Goal: Task Accomplishment & Management: Use online tool/utility

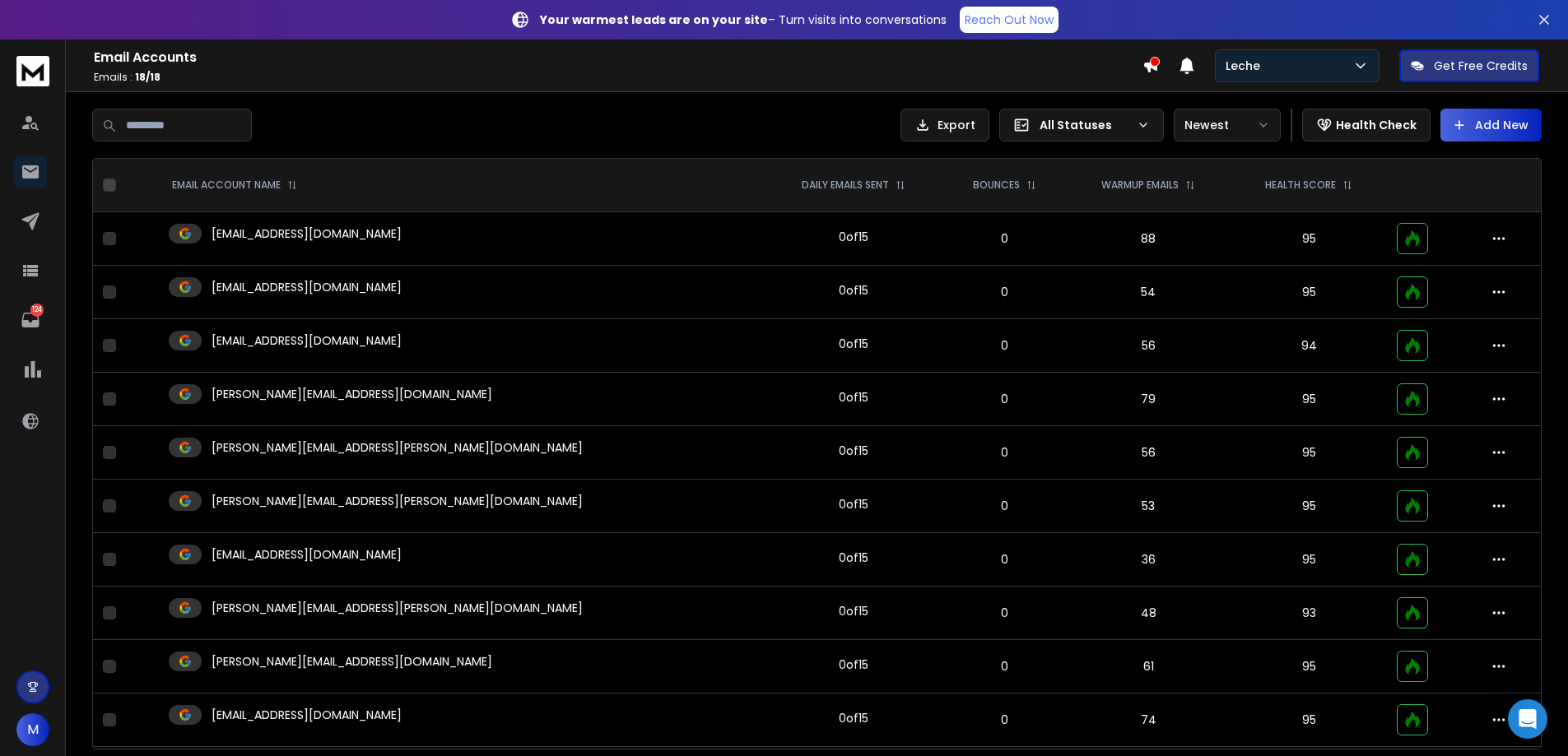
click at [1283, 69] on div "Leche" at bounding box center [1297, 66] width 144 height 16
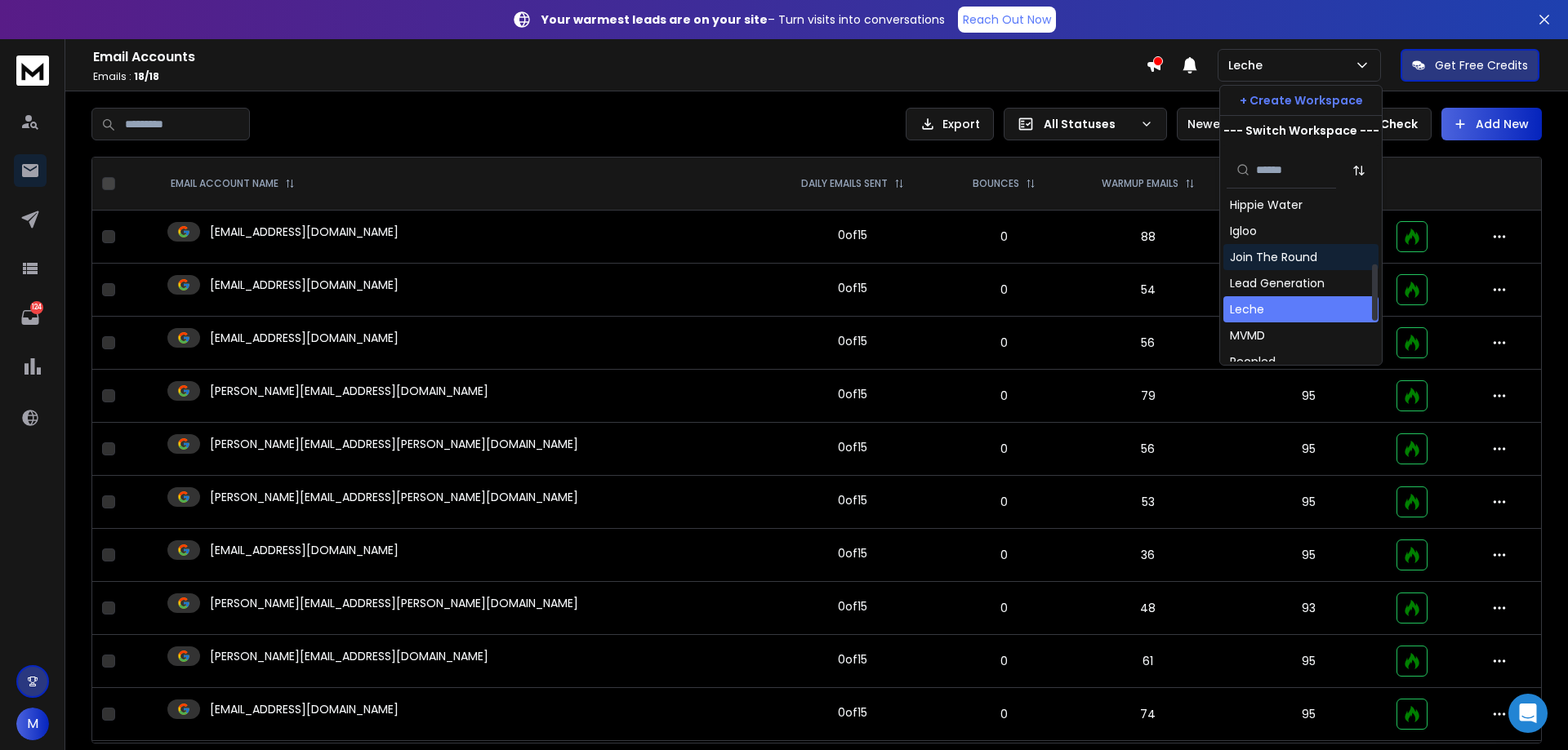
scroll to position [307, 0]
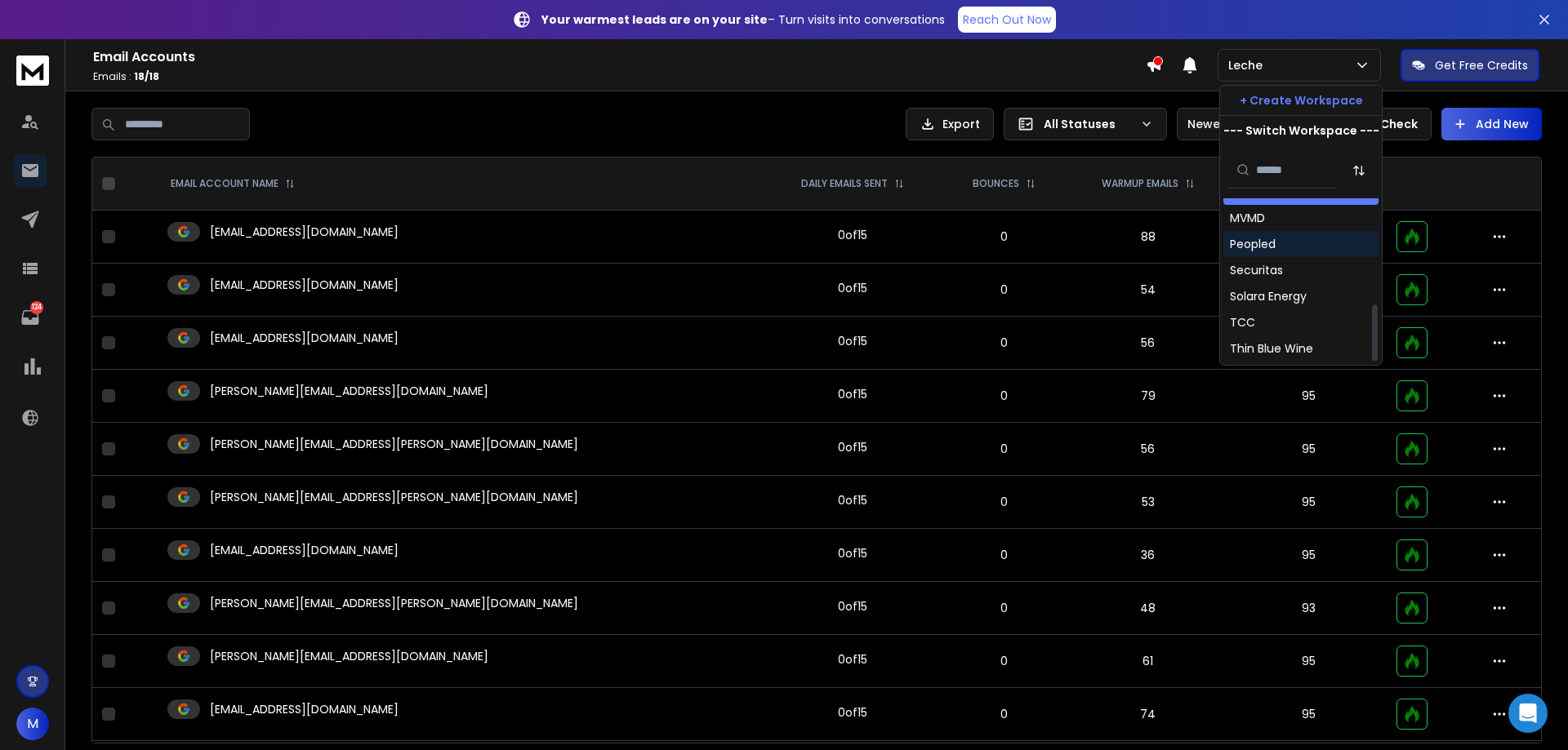
click at [1272, 250] on div "Peopled" at bounding box center [1252, 243] width 46 height 16
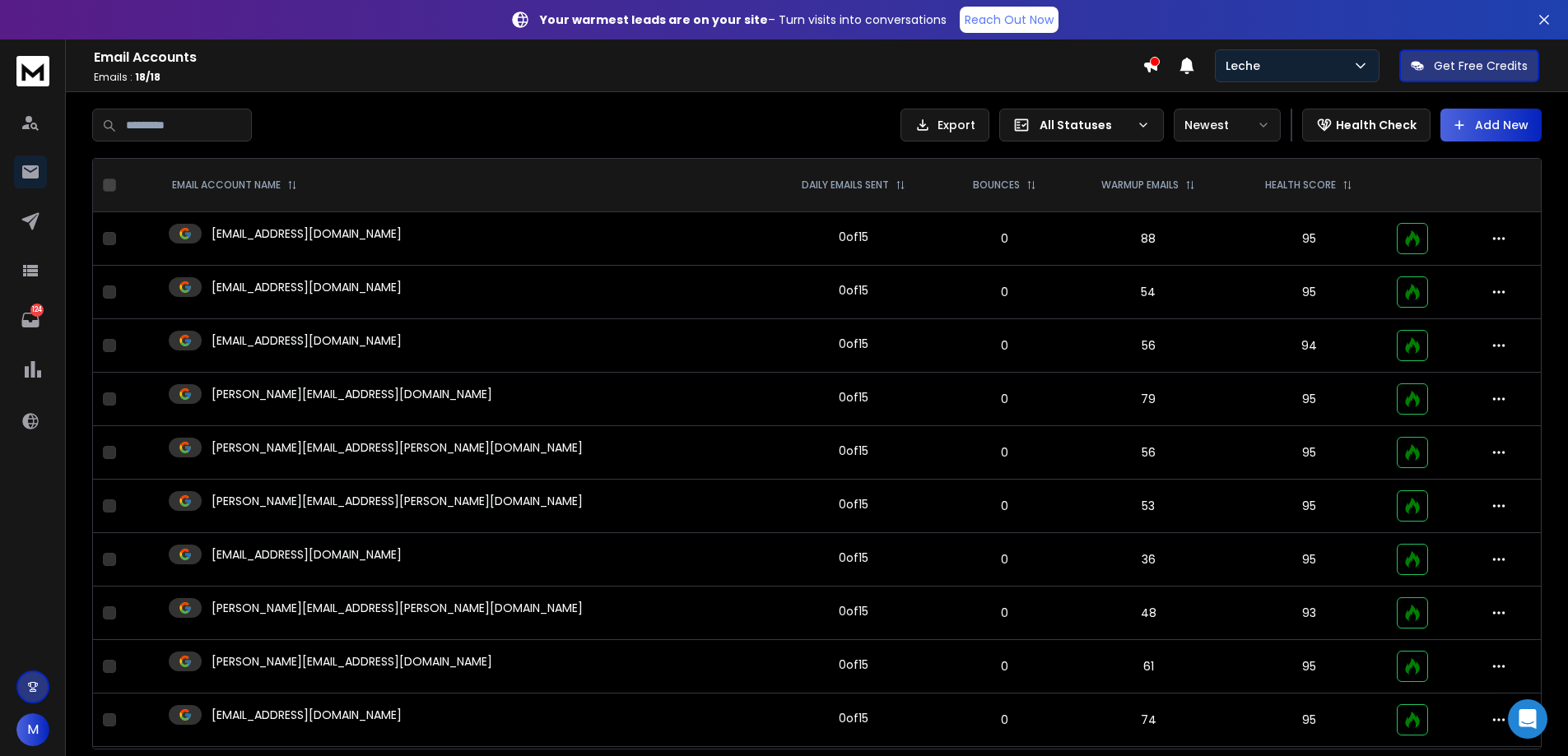
click at [1282, 71] on div "Leche" at bounding box center [1297, 66] width 144 height 16
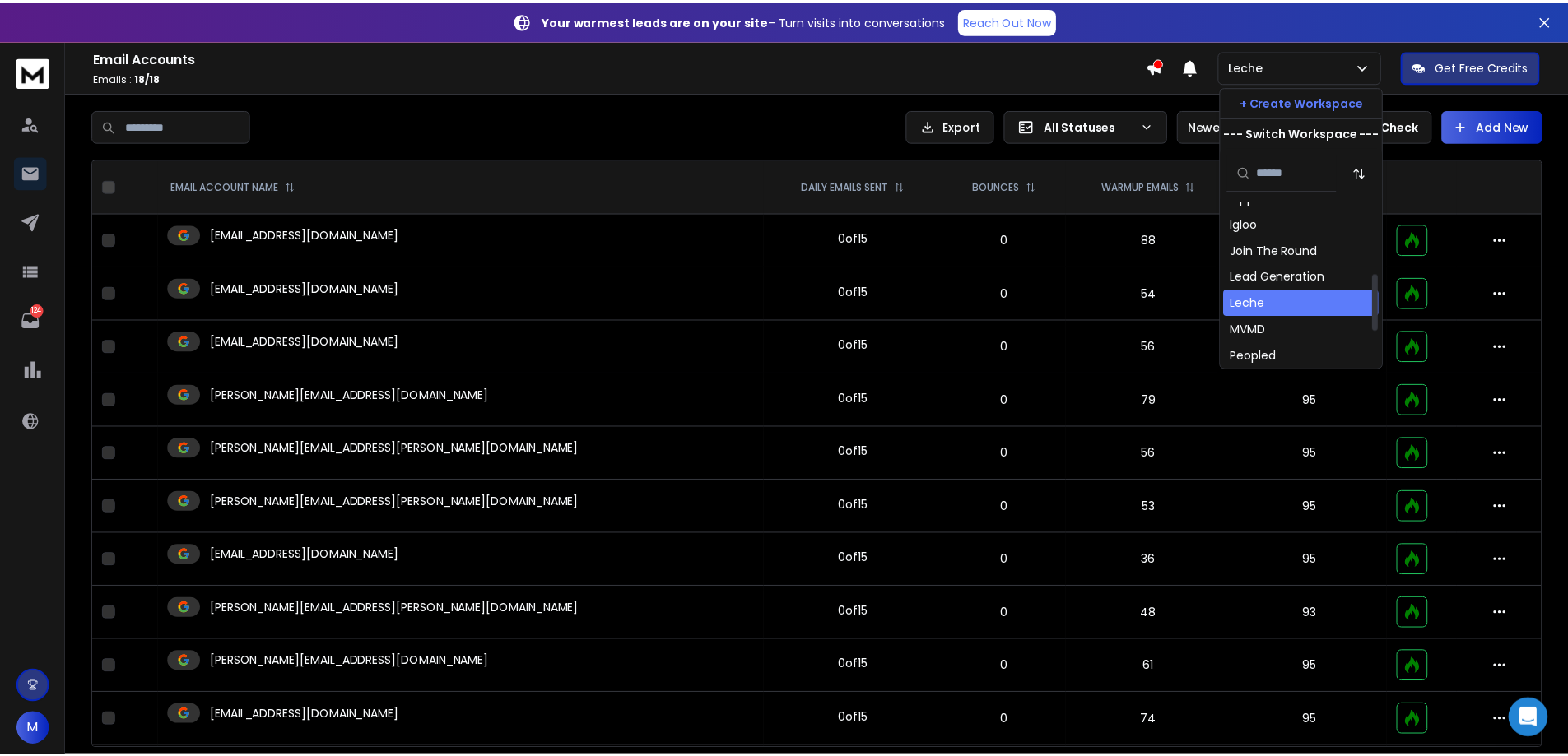
scroll to position [219, 0]
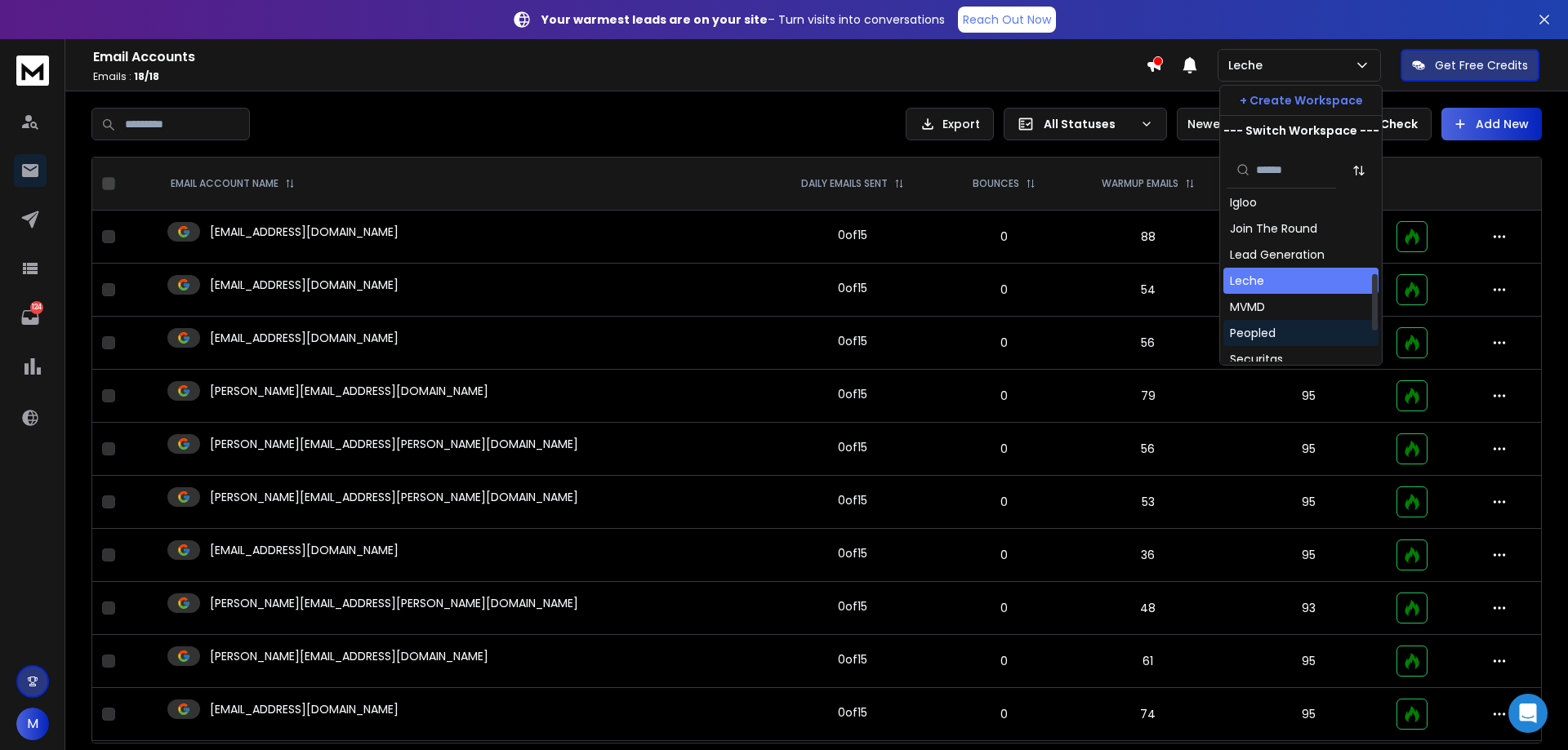
click at [1274, 328] on div "Peopled" at bounding box center [1252, 333] width 46 height 16
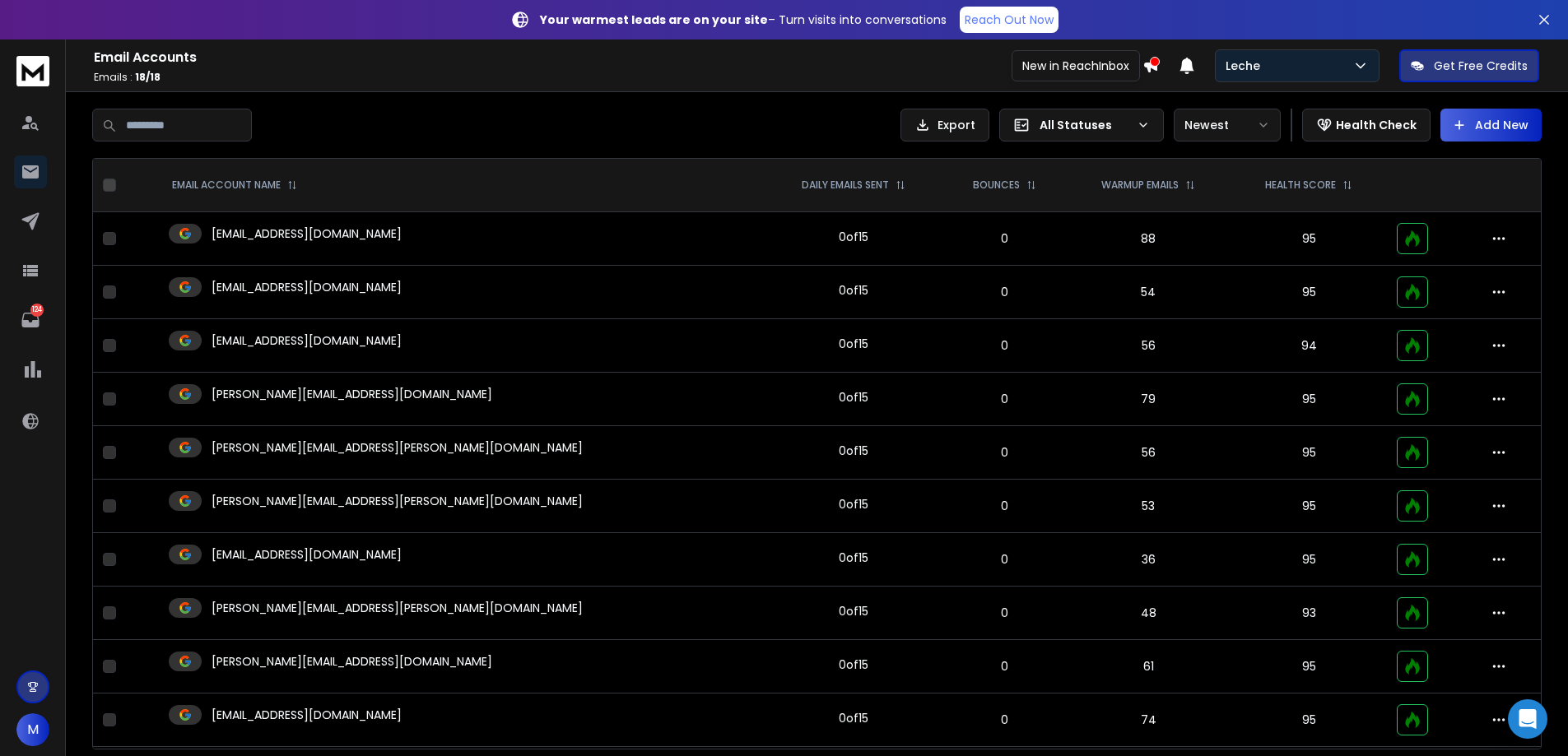
click at [1259, 74] on button "Leche" at bounding box center [1297, 66] width 164 height 32
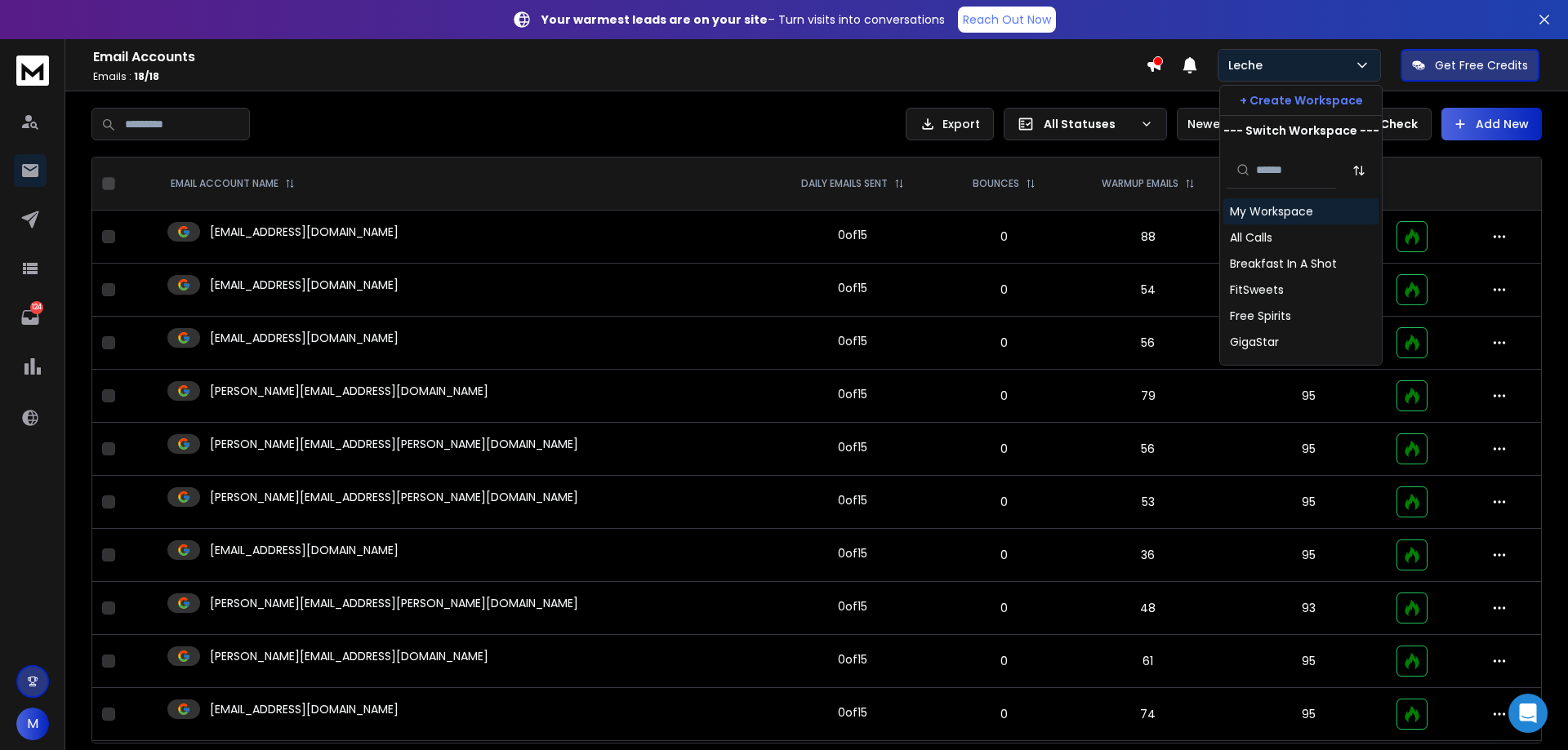
click at [1334, 62] on div "Leche" at bounding box center [1298, 65] width 142 height 16
